Goal: Navigation & Orientation: Find specific page/section

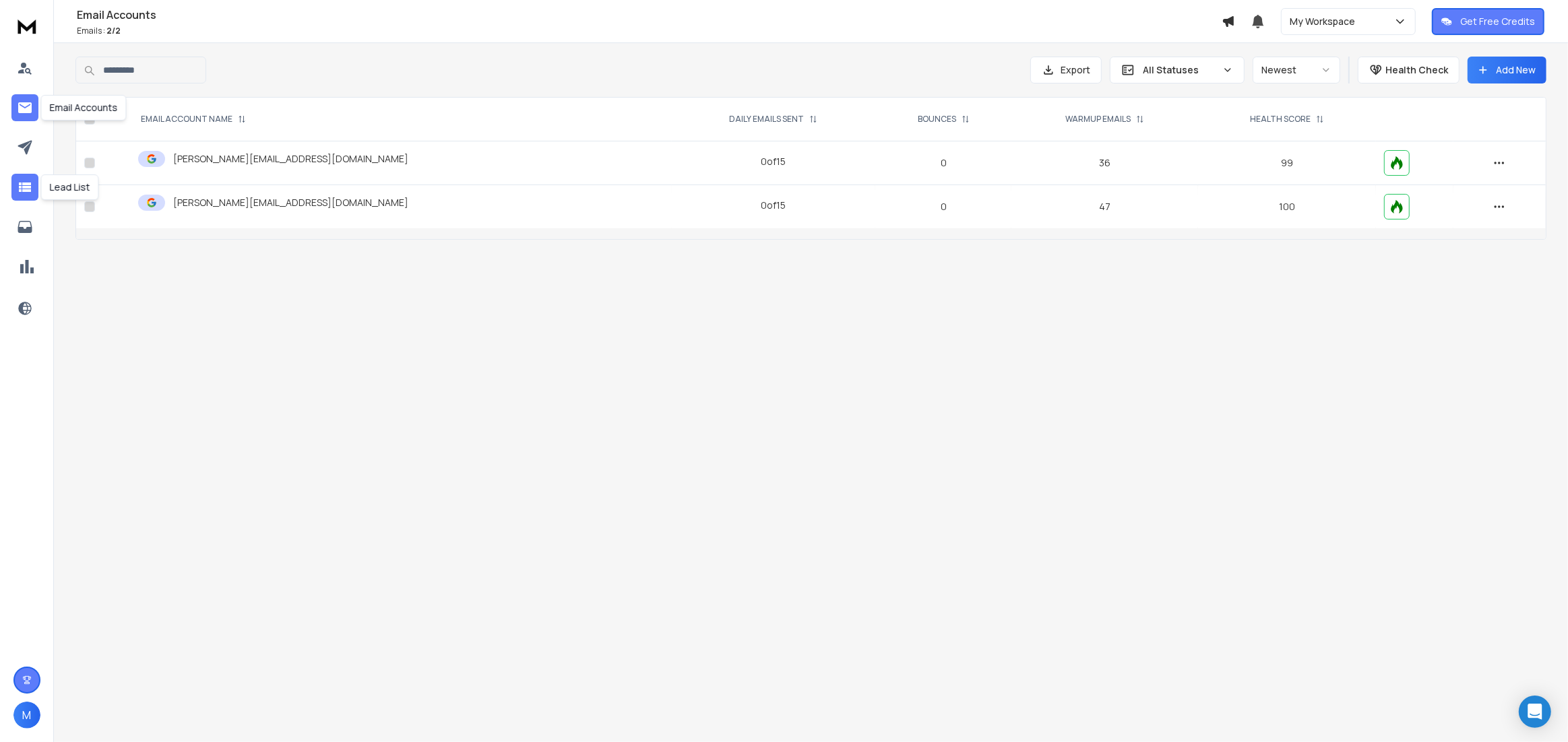
click at [23, 179] on icon at bounding box center [25, 188] width 16 height 16
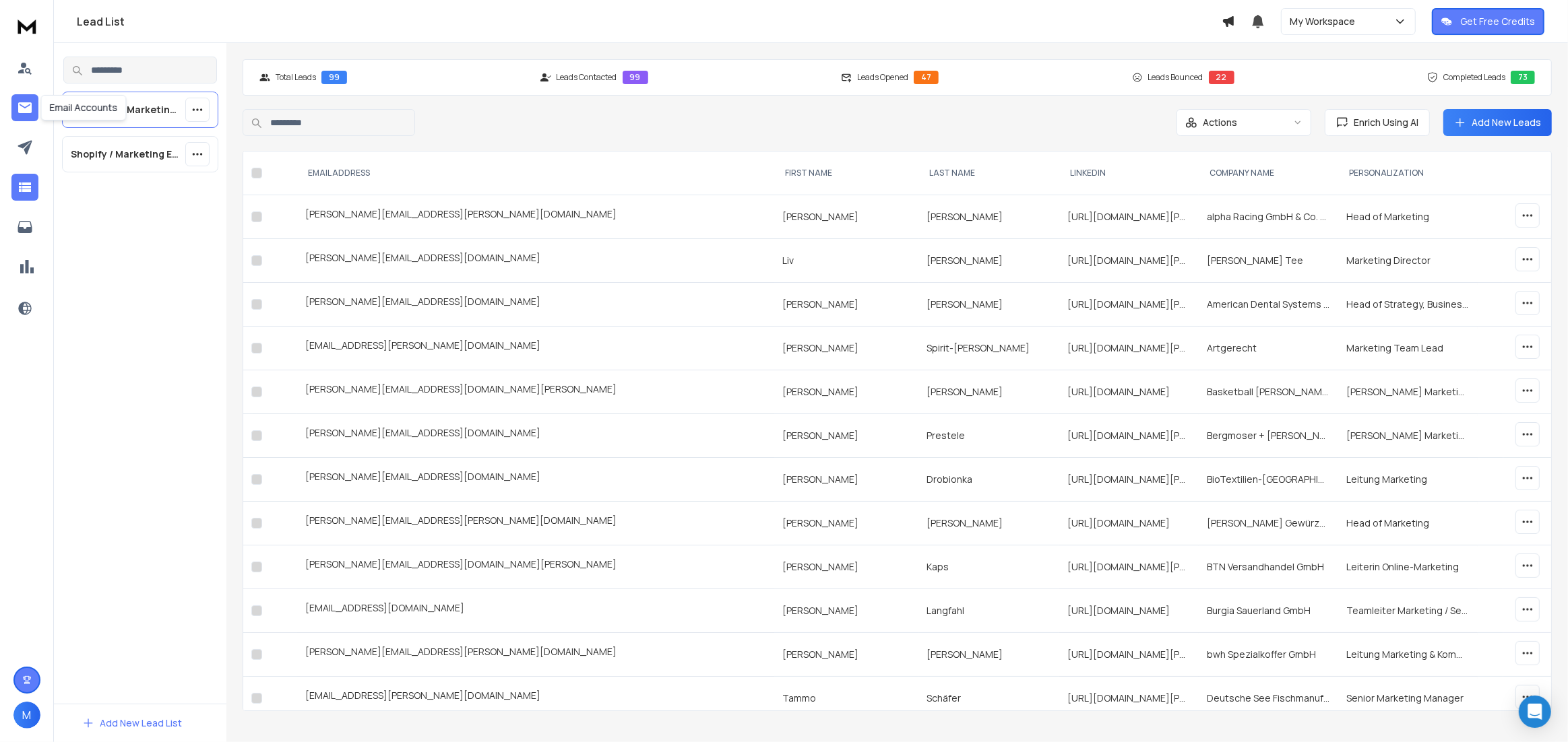
click at [24, 117] on link at bounding box center [25, 107] width 27 height 27
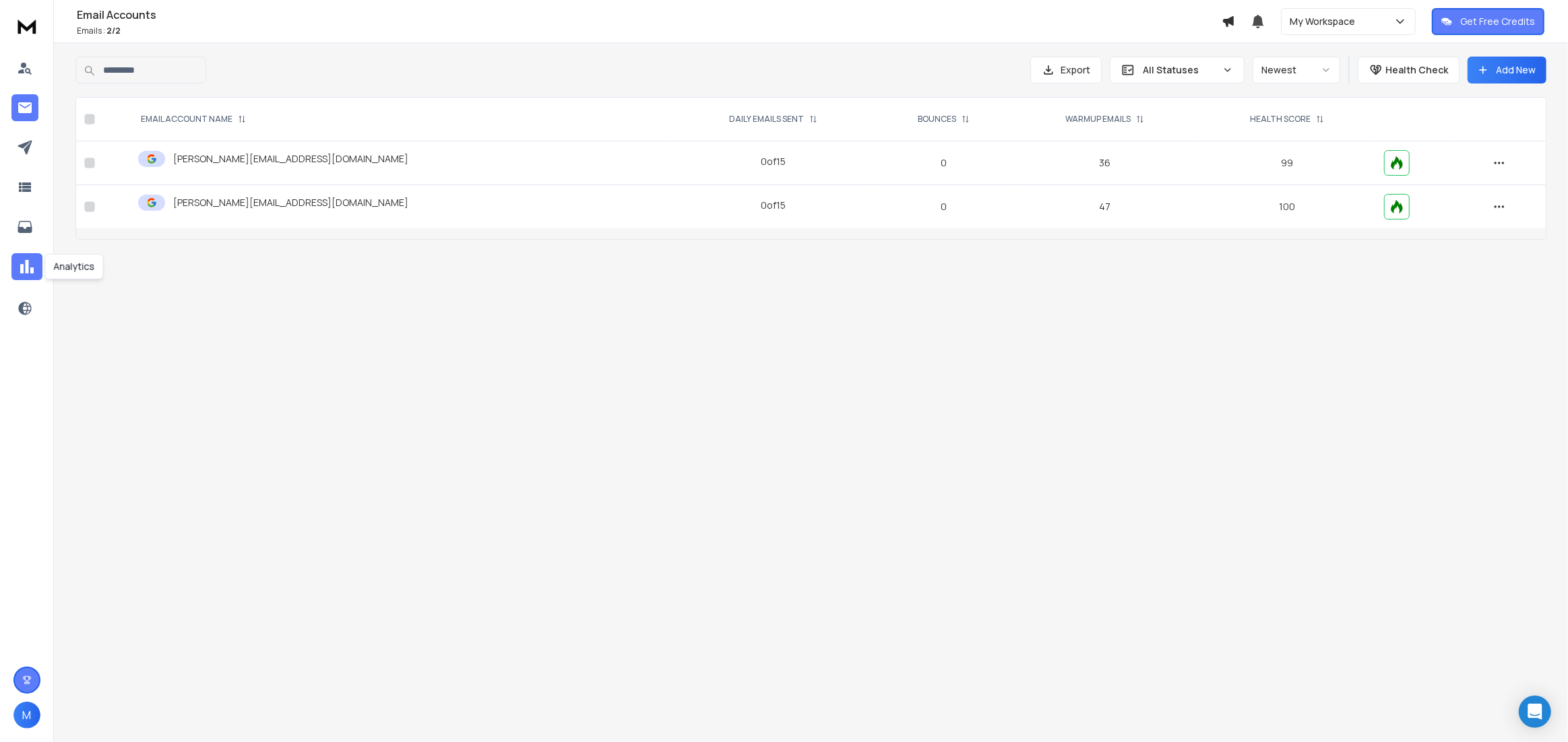
click at [36, 277] on link at bounding box center [27, 266] width 31 height 31
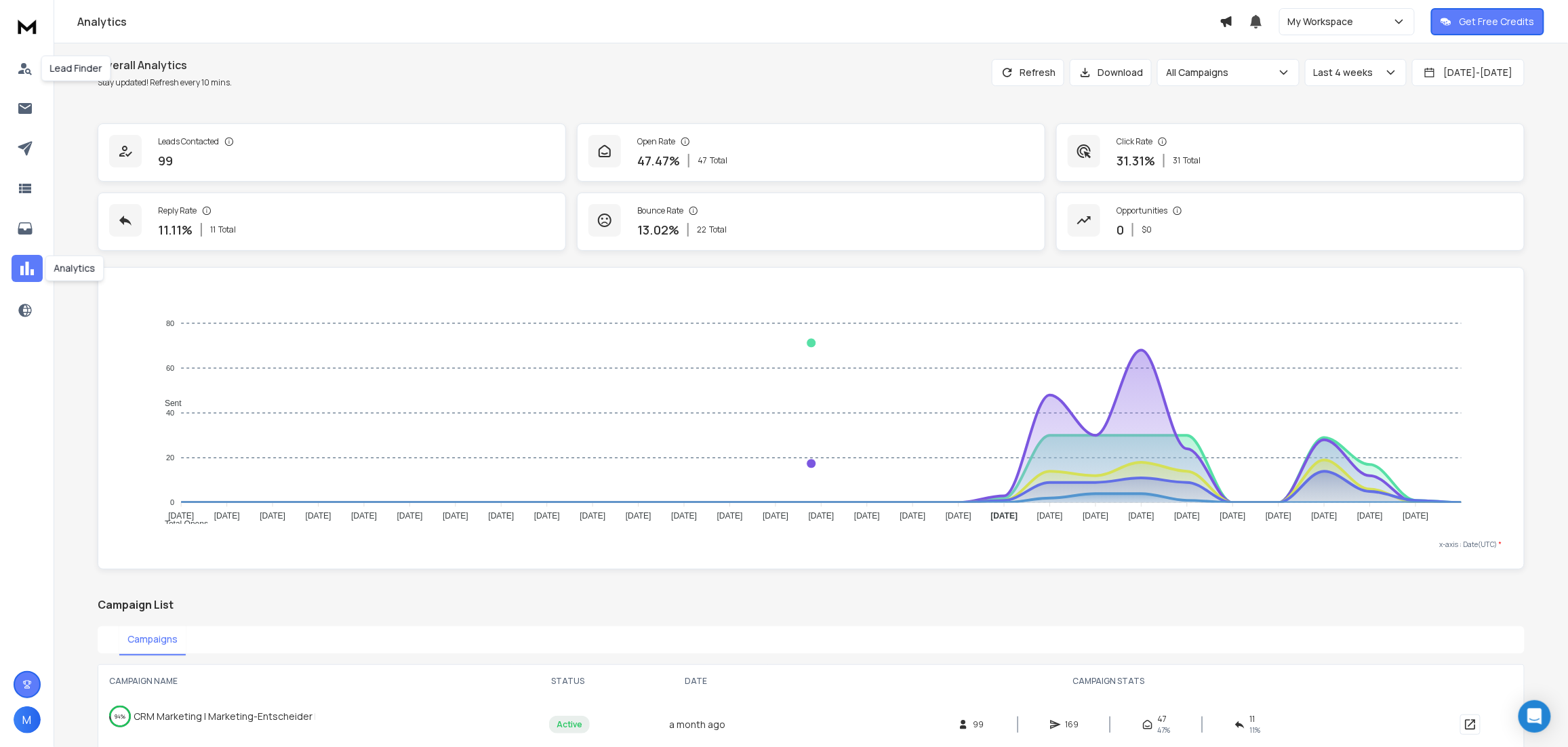
click at [25, 36] on img at bounding box center [27, 26] width 27 height 25
